Goal: Navigation & Orientation: Find specific page/section

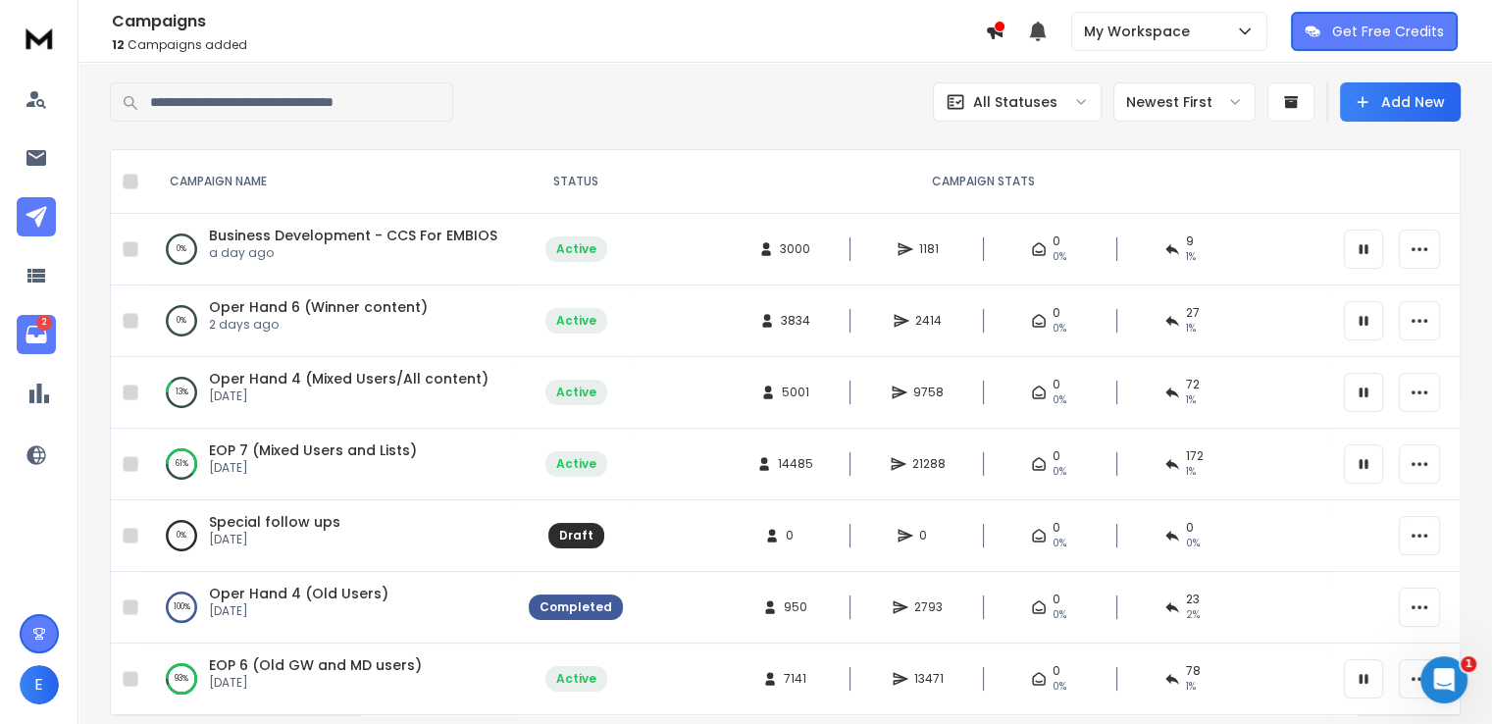
click at [45, 335] on icon at bounding box center [36, 335] width 21 height 18
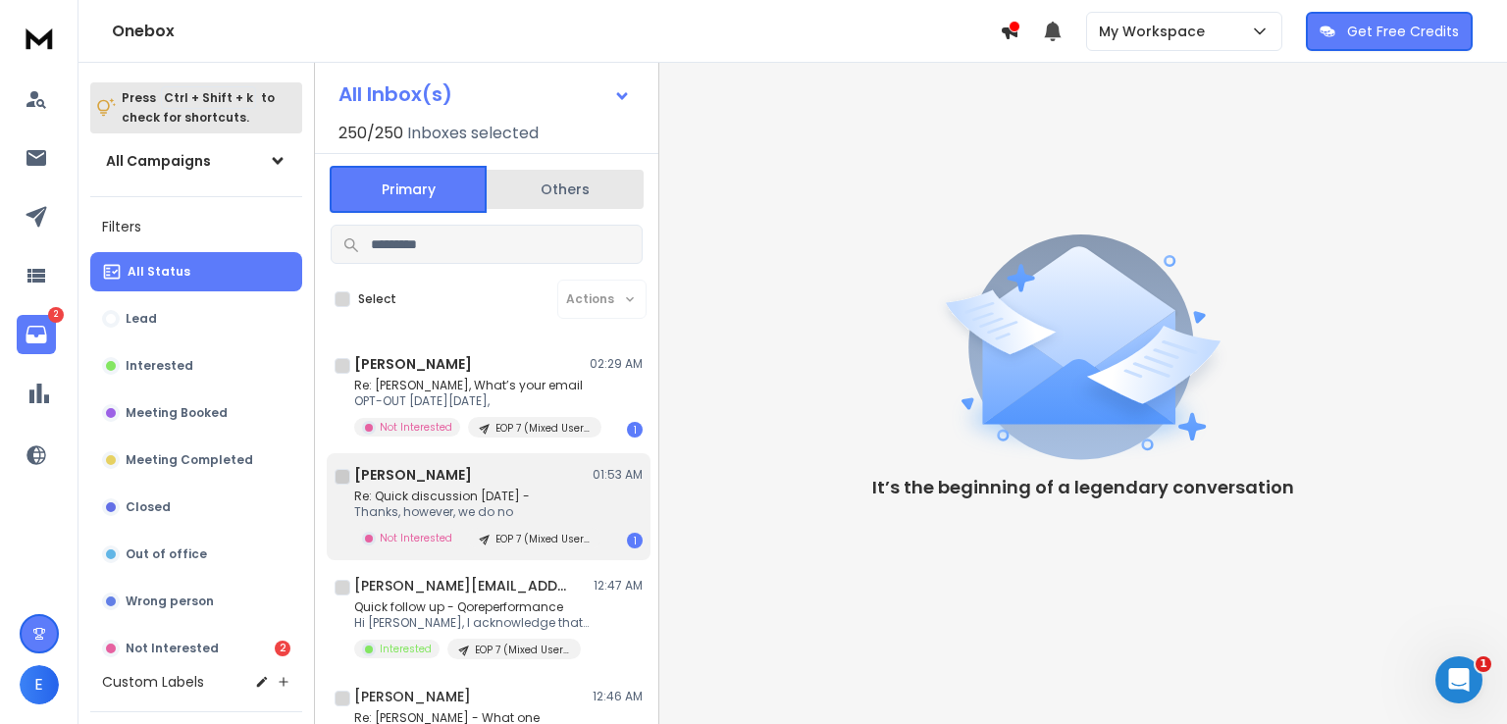
click at [450, 507] on p "Thanks, however, we do no" at bounding box center [471, 512] width 235 height 16
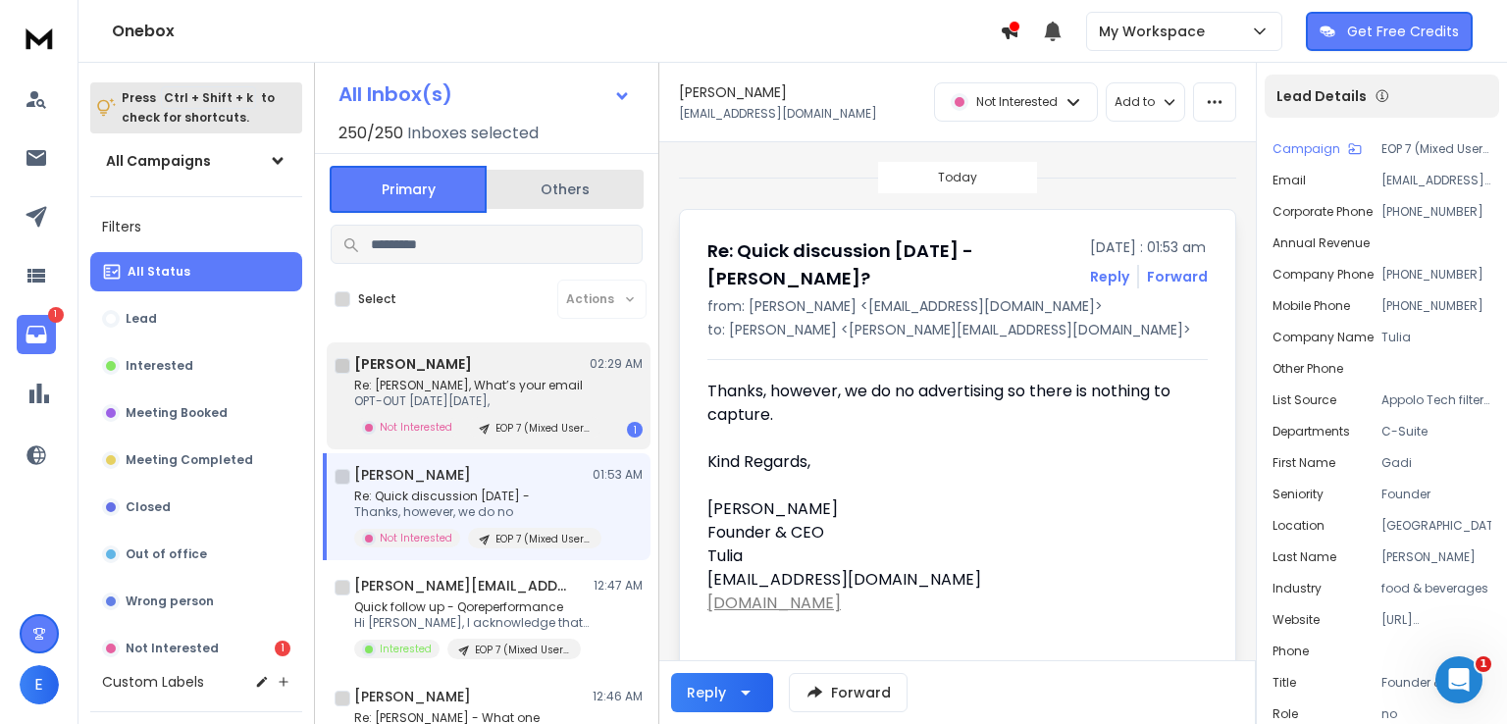
click at [486, 402] on p "OPT-OUT [DATE][DATE]," at bounding box center [471, 401] width 235 height 16
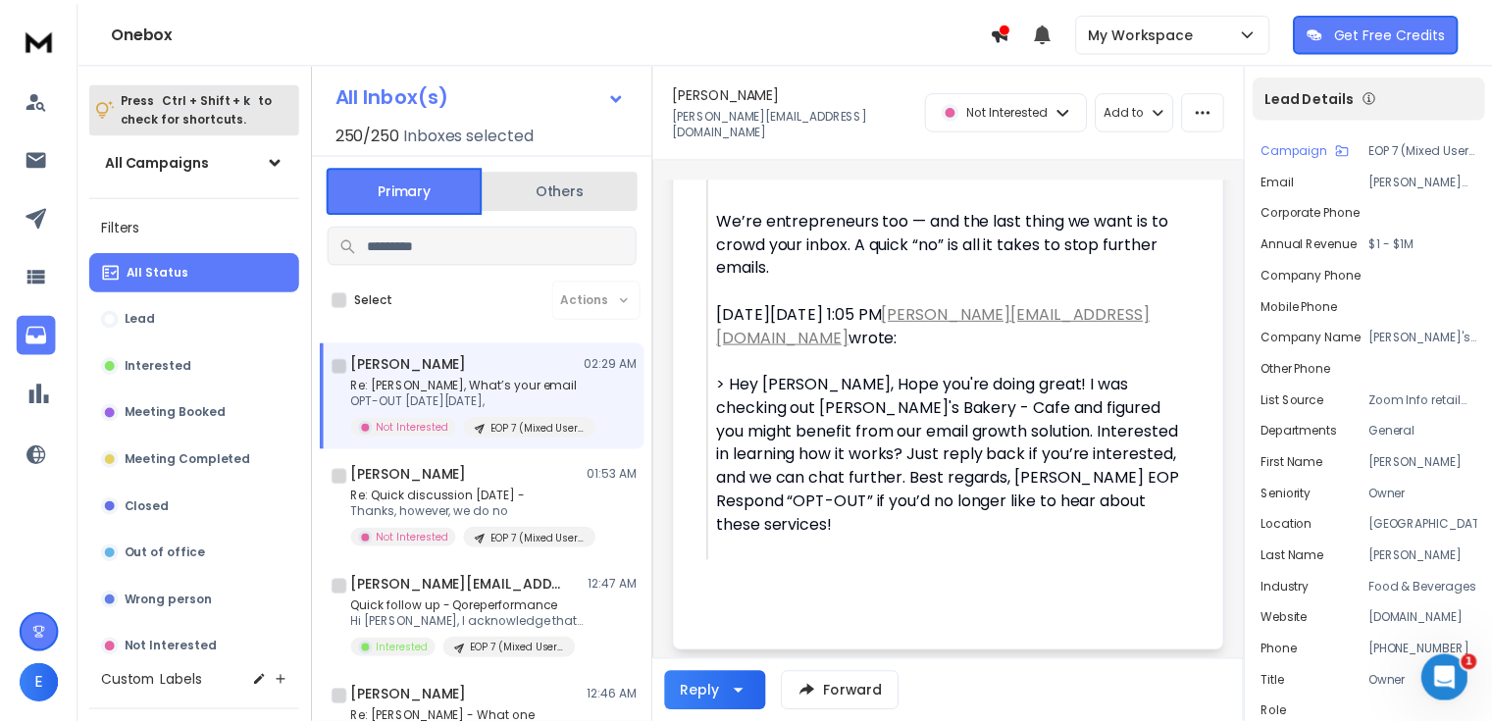
scroll to position [1079, 0]
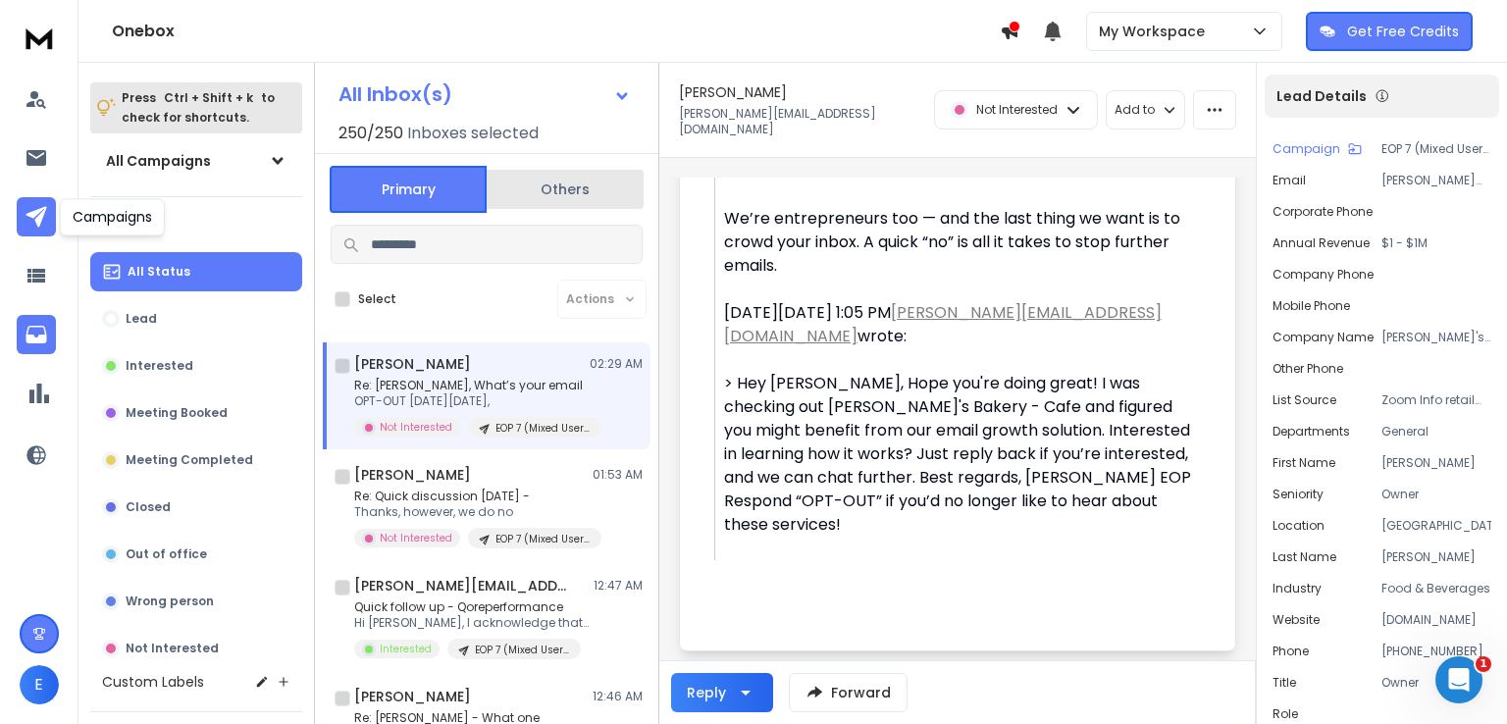
click at [49, 213] on link at bounding box center [36, 216] width 39 height 39
